Goal: Navigation & Orientation: Find specific page/section

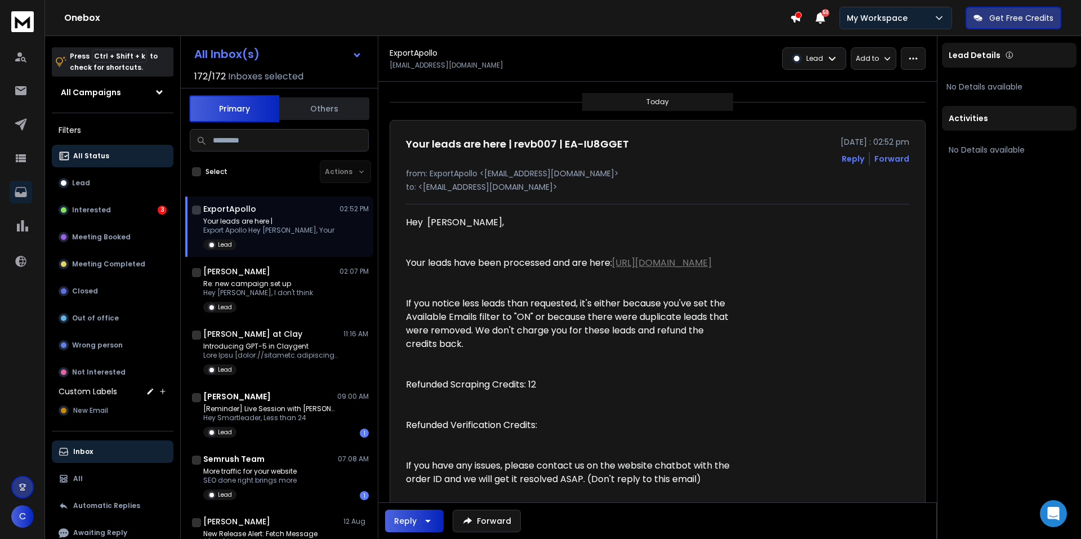
click at [874, 12] on button "My Workspace" at bounding box center [895, 18] width 113 height 23
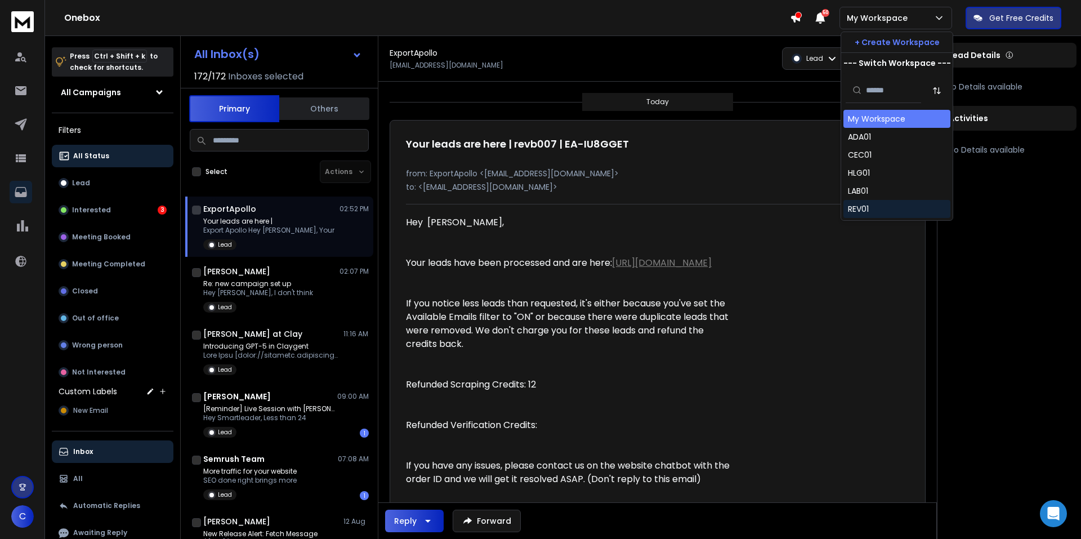
click at [872, 201] on div "REV01" at bounding box center [896, 209] width 107 height 18
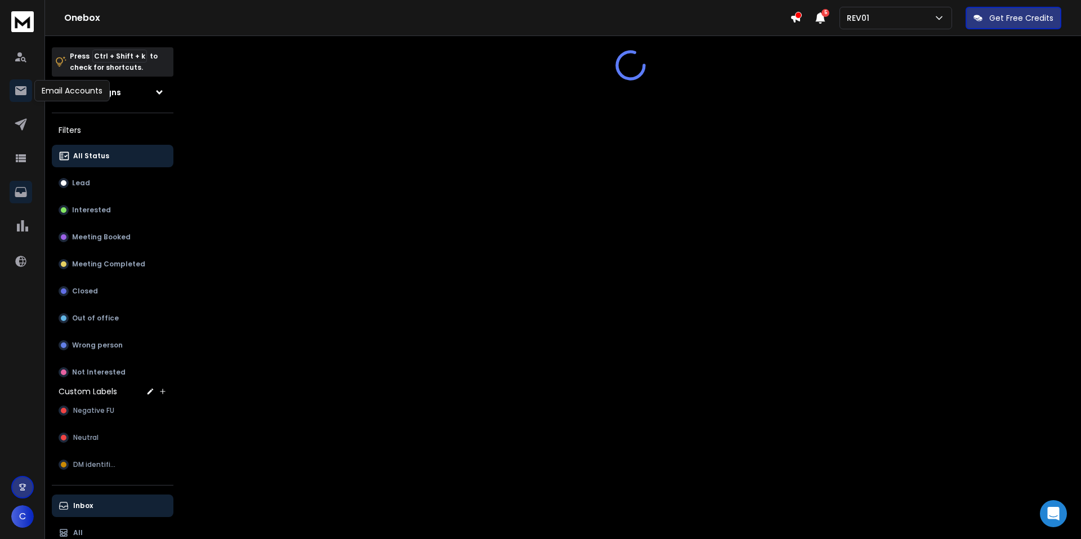
click at [23, 91] on icon at bounding box center [20, 90] width 11 height 9
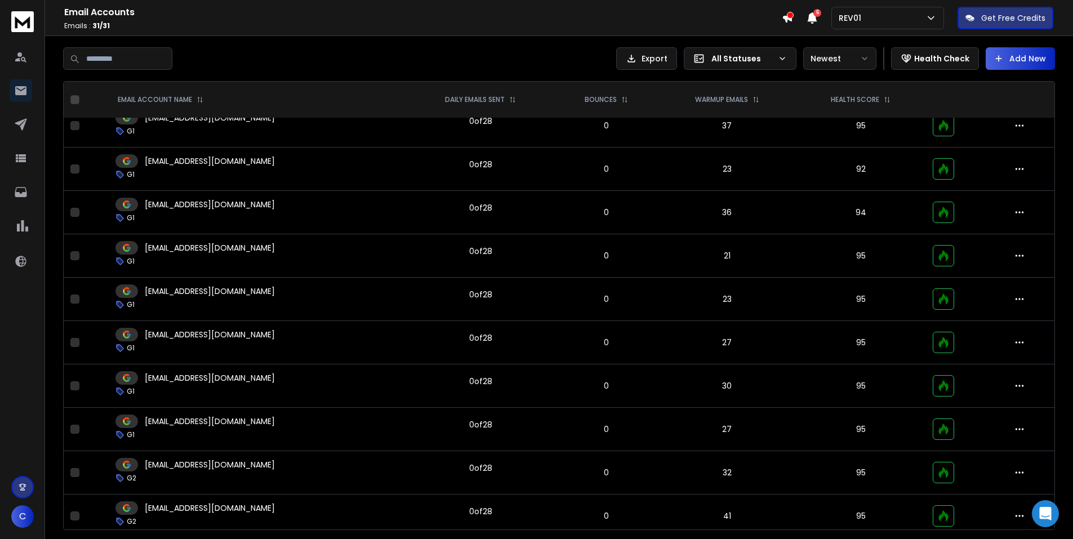
scroll to position [113, 0]
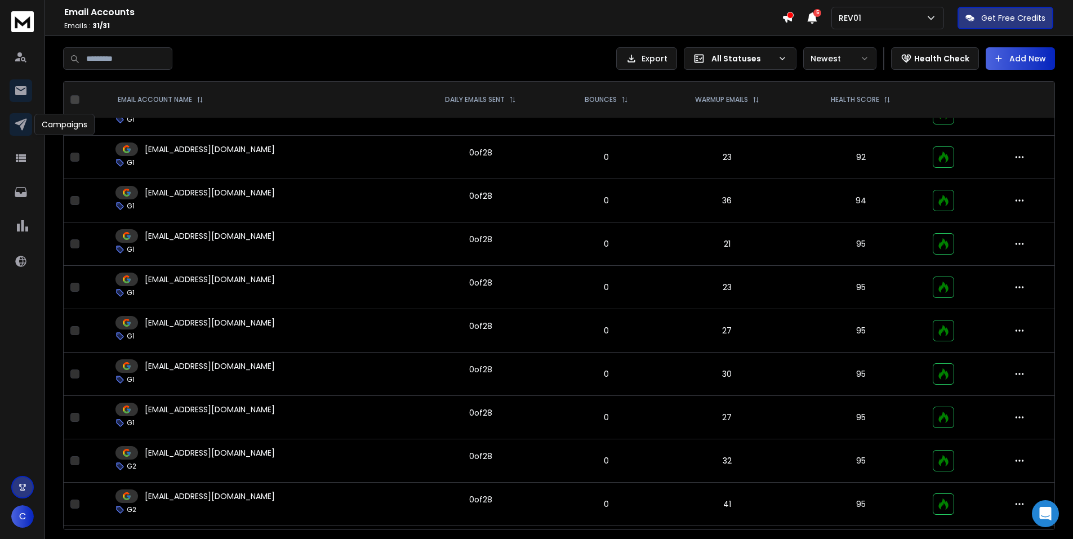
click at [19, 120] on icon at bounding box center [21, 125] width 14 height 14
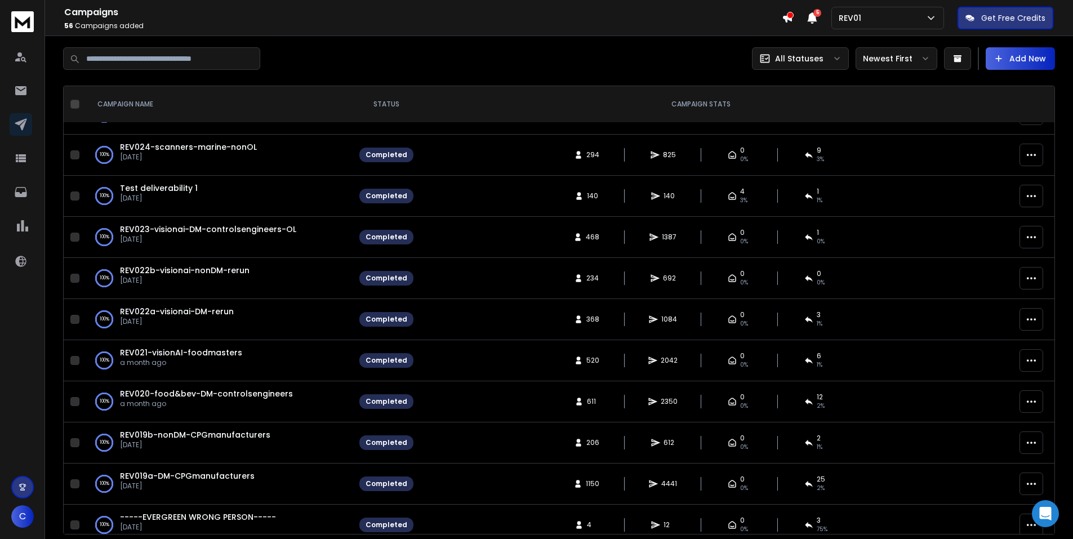
scroll to position [56, 0]
